Goal: Communication & Community: Answer question/provide support

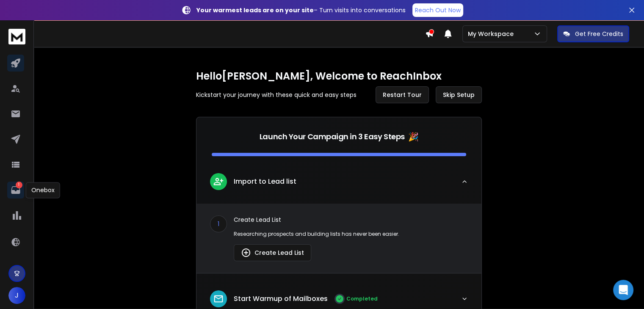
click at [18, 190] on icon at bounding box center [15, 190] width 9 height 8
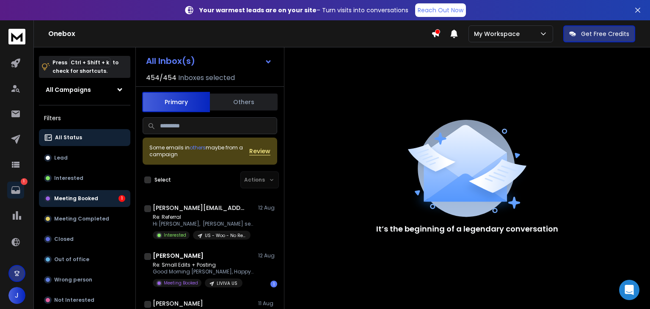
click at [80, 199] on p "Meeting Booked" at bounding box center [76, 198] width 44 height 7
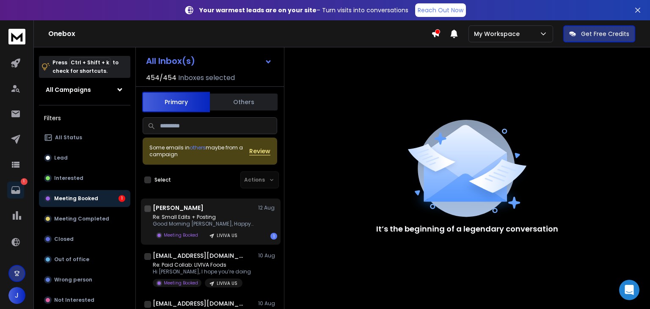
click at [236, 214] on p "Re: Small Edits + Posting" at bounding box center [204, 217] width 102 height 7
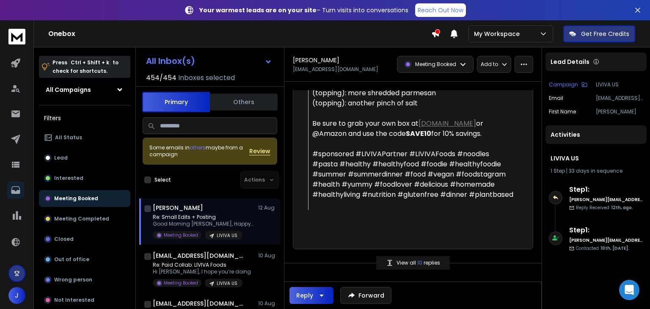
scroll to position [770, 0]
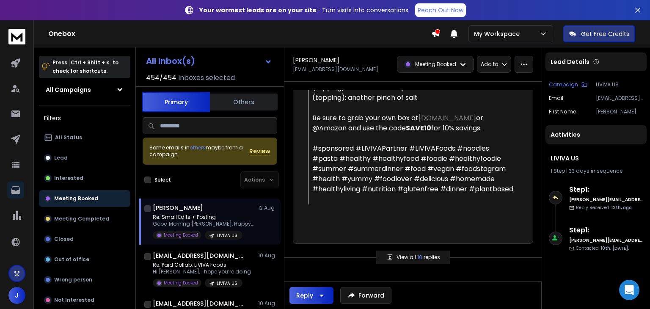
click at [431, 259] on p "View all 10 replies" at bounding box center [419, 257] width 44 height 7
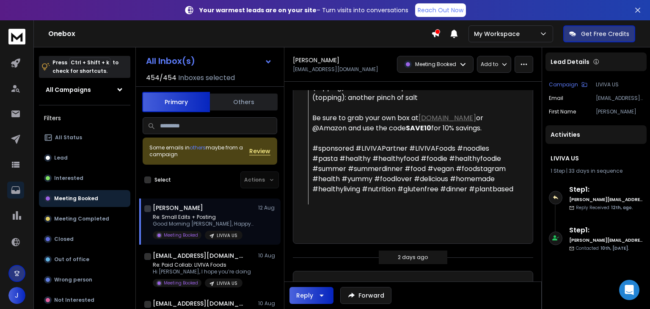
click at [354, 251] on div "2 days ago" at bounding box center [413, 258] width 240 height 14
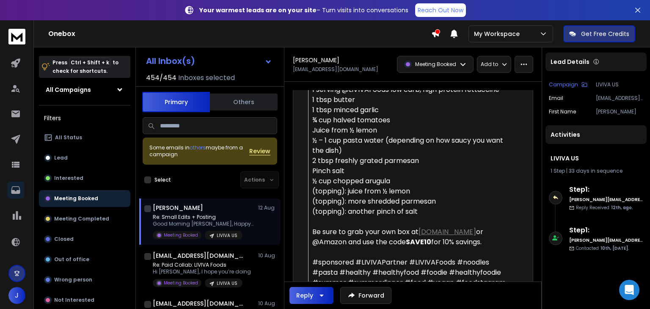
scroll to position [708, 0]
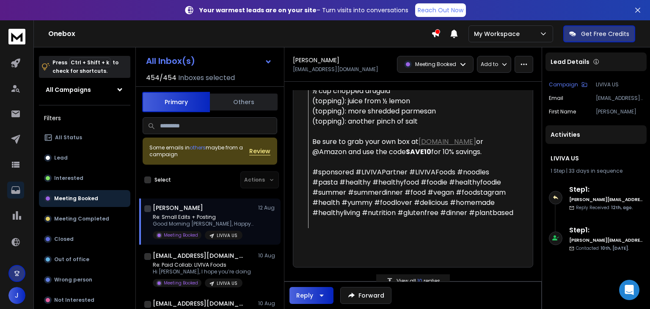
scroll to position [774, 0]
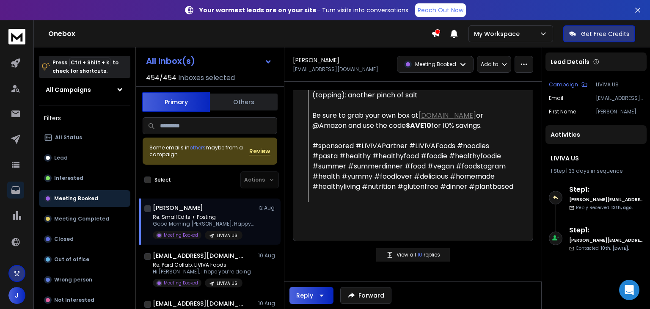
click at [432, 255] on p "View all 10 replies" at bounding box center [419, 254] width 44 height 7
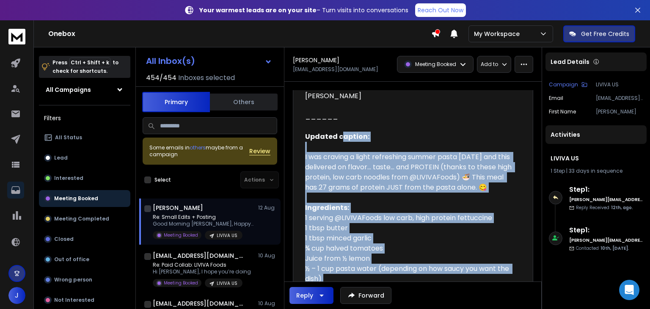
scroll to position [1229, 0]
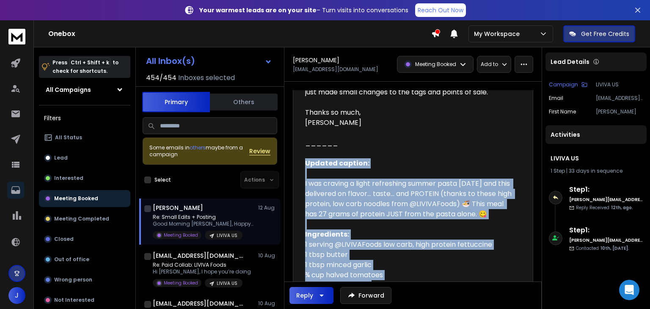
drag, startPoint x: 353, startPoint y: 238, endPoint x: 304, endPoint y: 106, distance: 140.6
click at [304, 106] on div "Re: Small Edits + Posting Date for Your LIVIVA Video 💚 [DATE] : 10:15 am Reply …" at bounding box center [413, 152] width 240 height 680
copy div "Updated caption: I was craving a light refreshing summer pasta [DATE] and this …"
click at [472, 229] on div "Ingredients: 1 serving @LIVIVAFoods low carb, high protein fettuccine 1 tbsp bu…" at bounding box center [409, 300] width 209 height 142
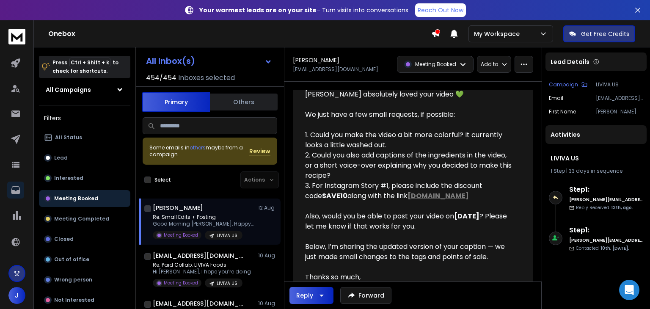
scroll to position [1046, 0]
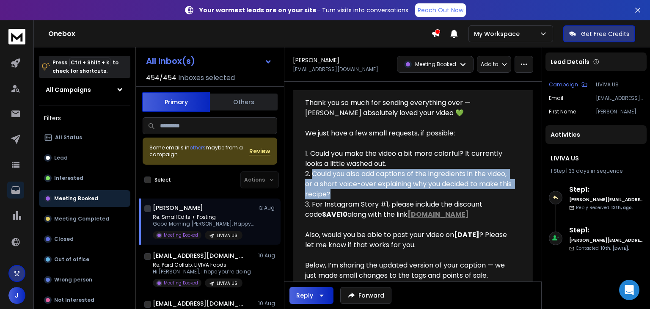
drag, startPoint x: 312, startPoint y: 127, endPoint x: 517, endPoint y: 136, distance: 205.5
click at [514, 169] on div "2. Could you also add captions of the ingredients in the video, or a short voic…" at bounding box center [409, 184] width 209 height 30
copy div "Could you also add captions of the ingredients in the video, or a short voice-o…"
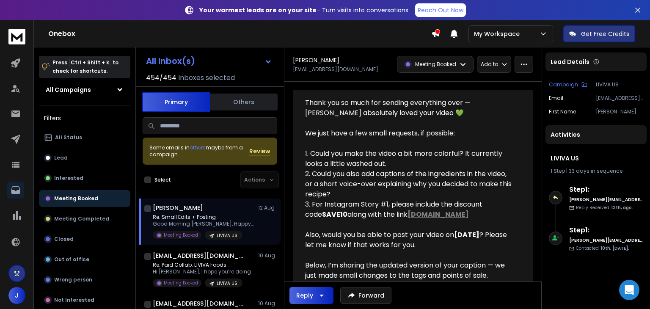
click at [473, 230] on div "Also, would you be able to post your video on [DATE] ? Please let me know if th…" at bounding box center [409, 240] width 209 height 20
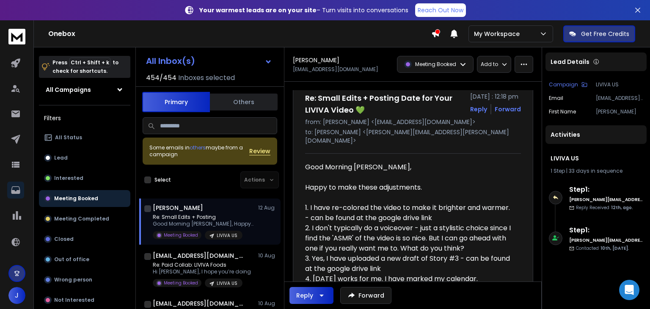
scroll to position [75, 0]
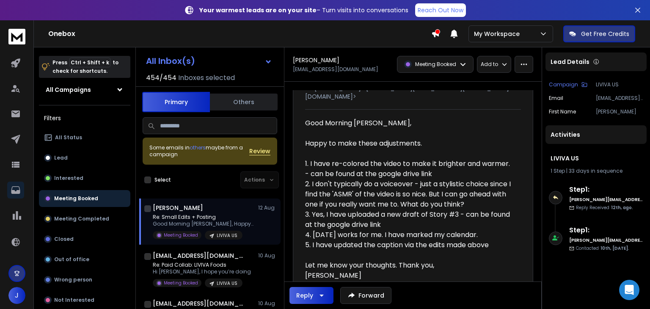
drag, startPoint x: 312, startPoint y: 176, endPoint x: 421, endPoint y: 199, distance: 111.5
click at [421, 199] on div "2. I don't typically do a voiceover - just a stylistic choice since I find the …" at bounding box center [409, 194] width 209 height 30
copy div "I don't typically do a voiceover - just a stylistic choice since I find the 'AS…"
click at [447, 195] on div "2. I don't typically do a voiceover - just a stylistic choice since I find the …" at bounding box center [409, 194] width 209 height 30
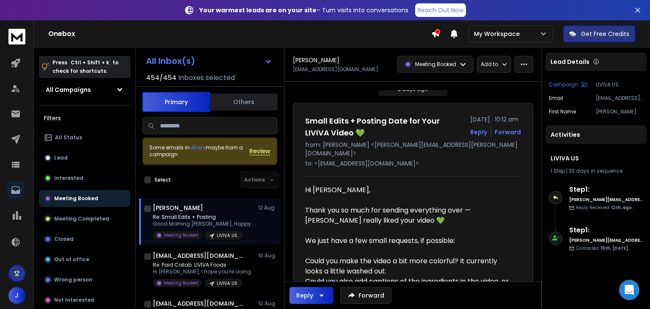
scroll to position [1653, 0]
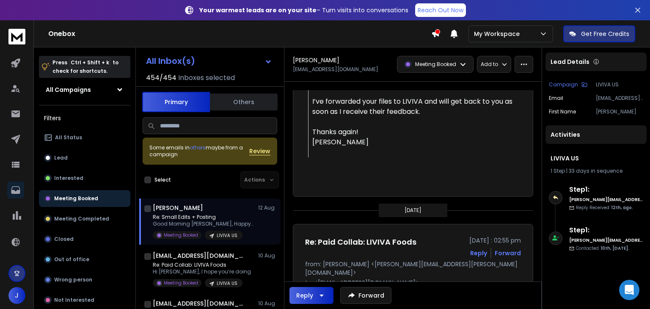
scroll to position [2556, 0]
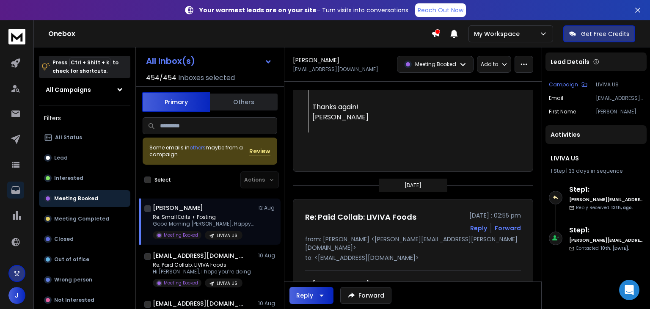
click at [521, 240] on div "Re: Paid Collab: LIVIVA Foods [DATE] : 02:55 pm Reply Forward from: [PERSON_NAM…" at bounding box center [413, 299] width 216 height 177
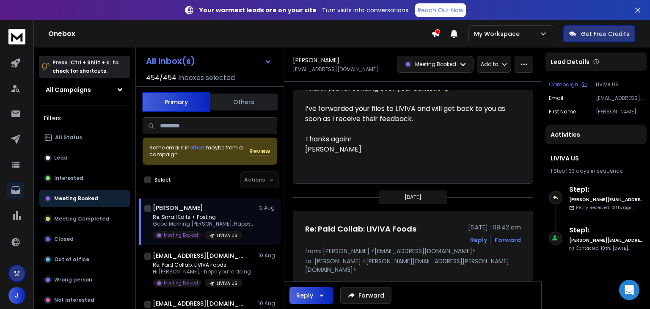
scroll to position [2779, 0]
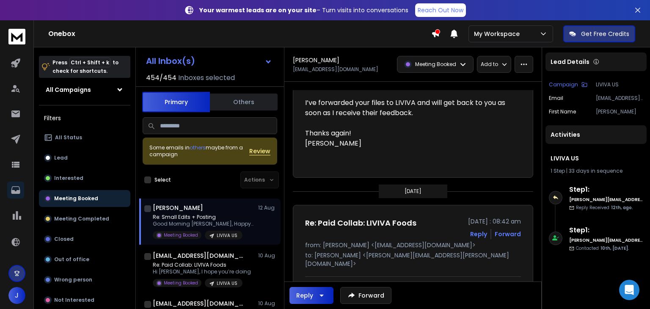
click at [444, 293] on div "Reply Forward" at bounding box center [412, 296] width 257 height 28
click at [598, 249] on div "Lead Details Campaign [PERSON_NAME] US Email [EMAIL_ADDRESS][DOMAIN_NAME] First…" at bounding box center [596, 201] width 108 height 309
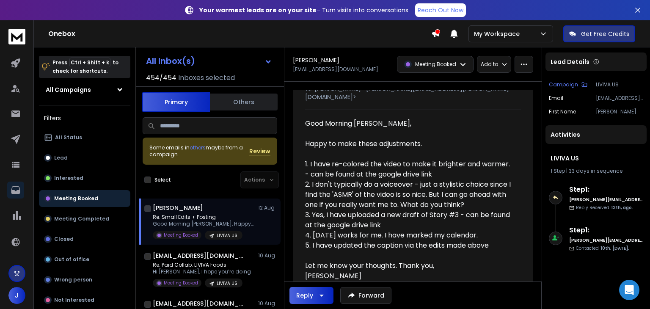
scroll to position [80, 0]
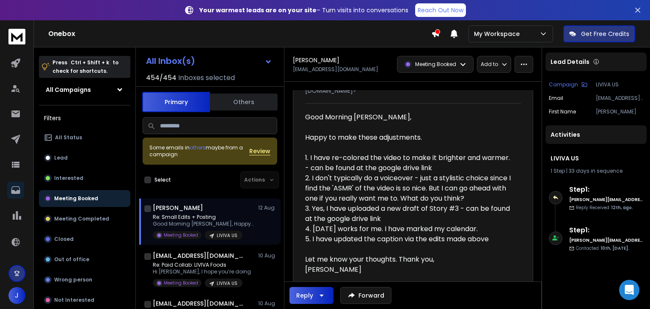
click at [212, 124] on input at bounding box center [210, 125] width 135 height 17
paste input "**********"
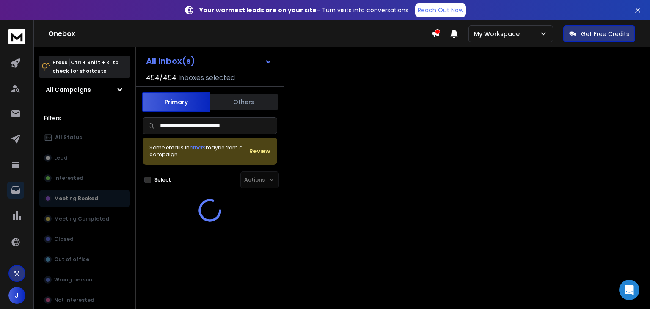
scroll to position [0, 0]
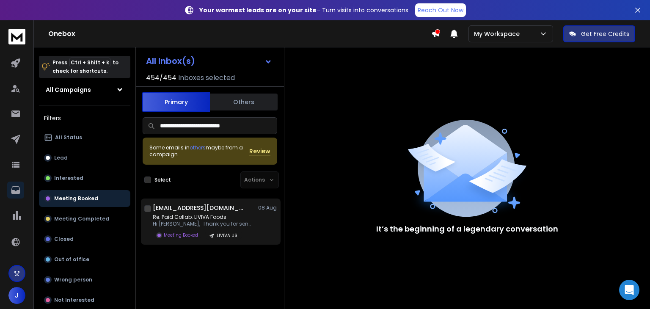
click at [215, 215] on p "Re: Paid Collab: LIVIVA Foods" at bounding box center [204, 217] width 102 height 7
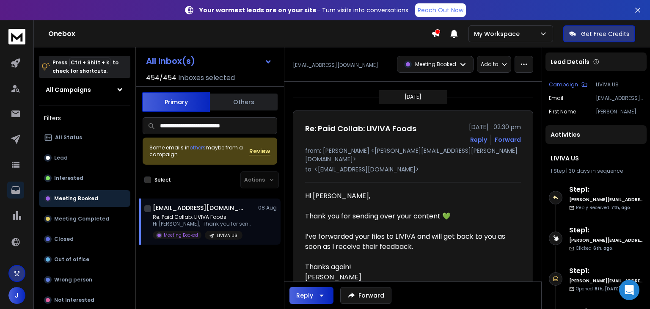
click at [217, 117] on input "**********" at bounding box center [210, 125] width 135 height 17
paste input
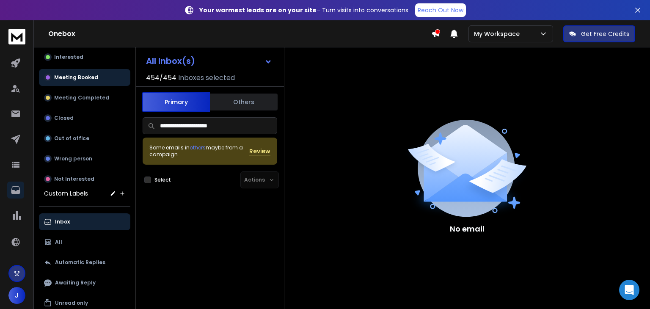
scroll to position [150, 0]
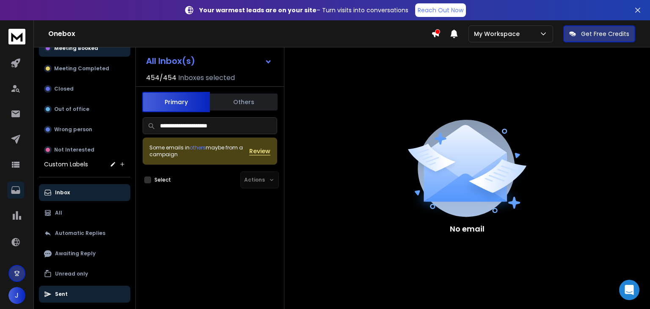
type input "**********"
click at [91, 288] on button "Sent" at bounding box center [84, 294] width 91 height 17
click at [237, 124] on input "**********" at bounding box center [210, 125] width 135 height 17
